Goal: Navigation & Orientation: Find specific page/section

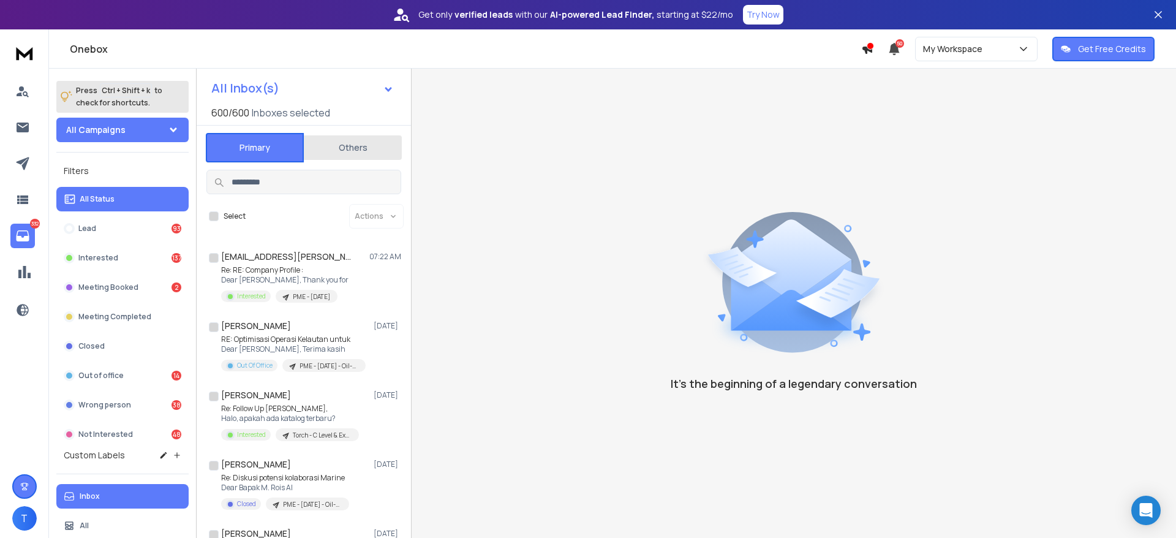
click at [97, 127] on h1 "All Campaigns" at bounding box center [95, 130] width 59 height 12
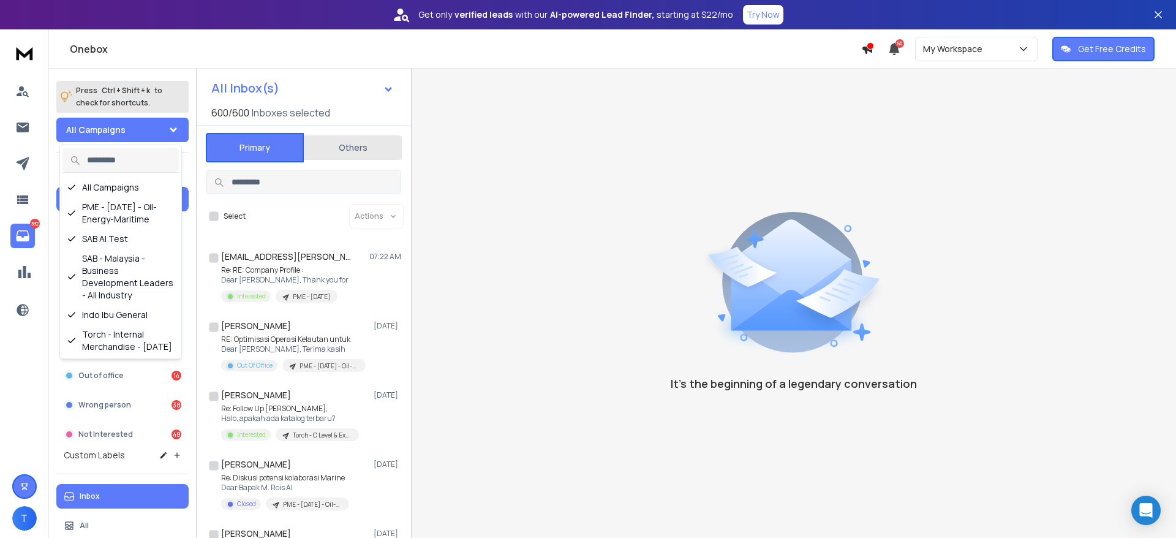
click at [97, 127] on h1 "All Campaigns" at bounding box center [95, 130] width 59 height 12
click at [23, 120] on icon at bounding box center [22, 127] width 15 height 15
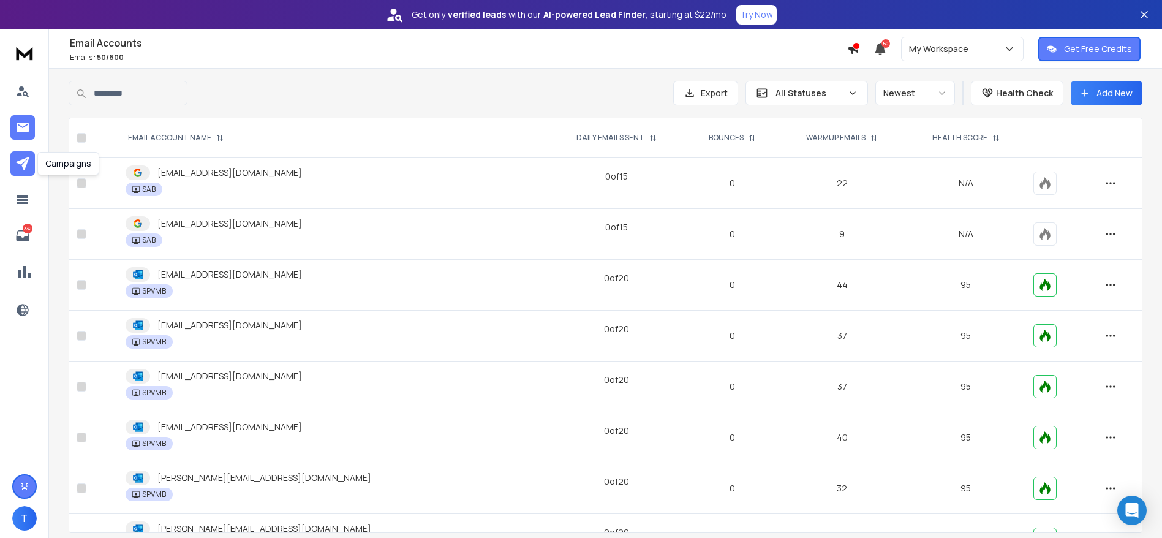
click at [23, 158] on icon at bounding box center [22, 163] width 15 height 15
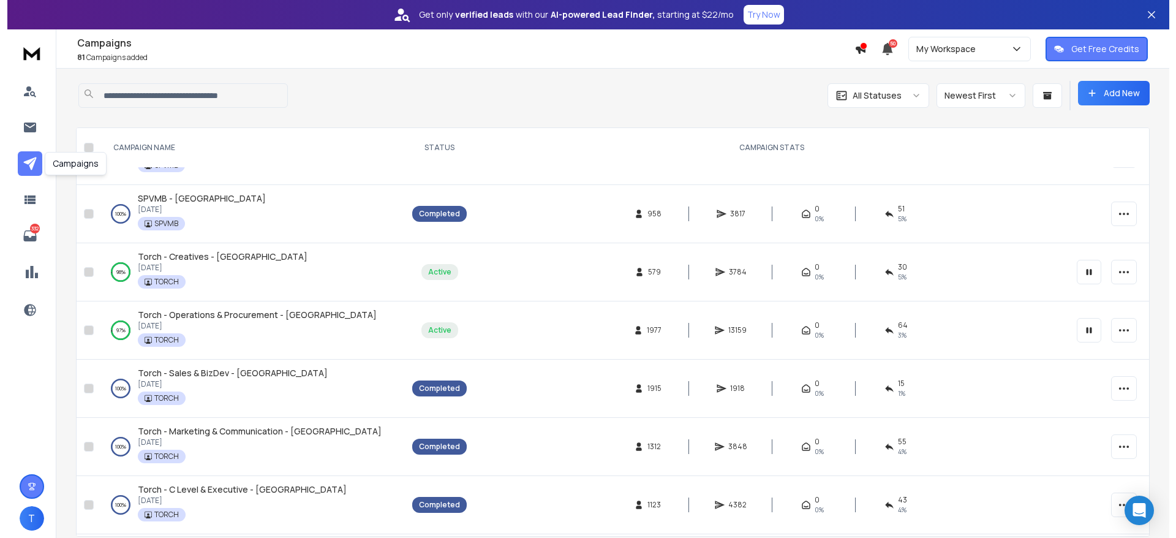
scroll to position [2389, 0]
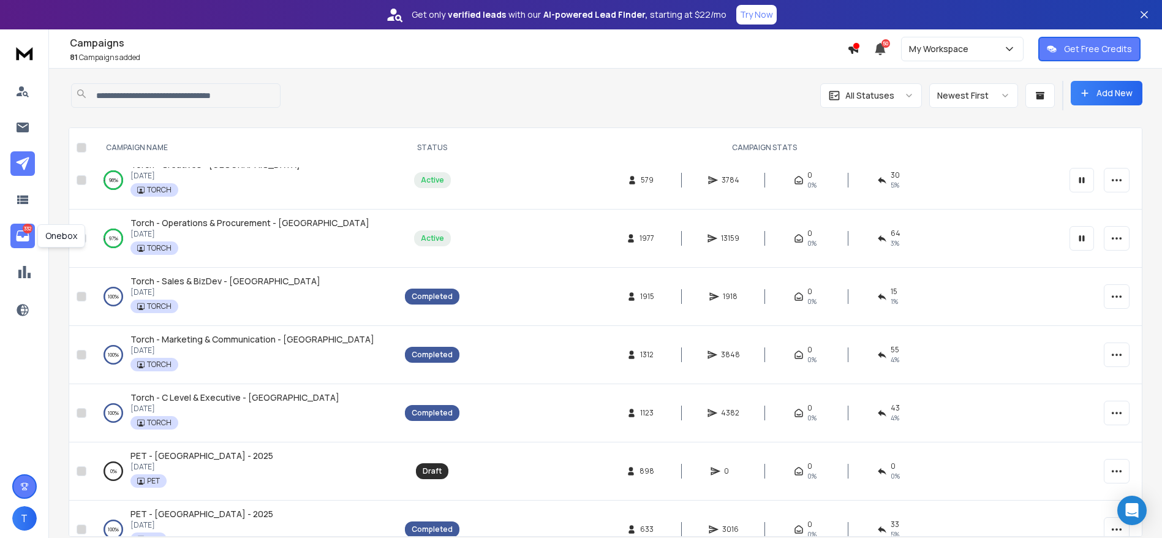
click at [26, 233] on p "332" at bounding box center [28, 229] width 10 height 10
